Goal: Task Accomplishment & Management: Manage account settings

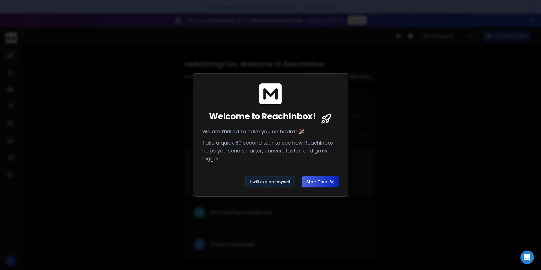
click at [278, 180] on button "I will explore myself" at bounding box center [271, 181] width 50 height 11
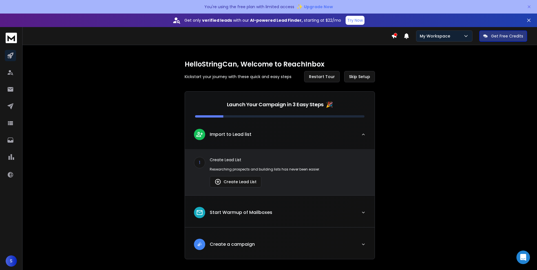
click at [459, 37] on div "My Workspace" at bounding box center [444, 36] width 49 height 6
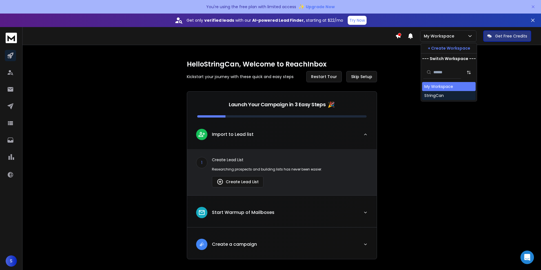
click at [449, 99] on div "StringCan" at bounding box center [449, 95] width 54 height 9
